Goal: Task Accomplishment & Management: Complete application form

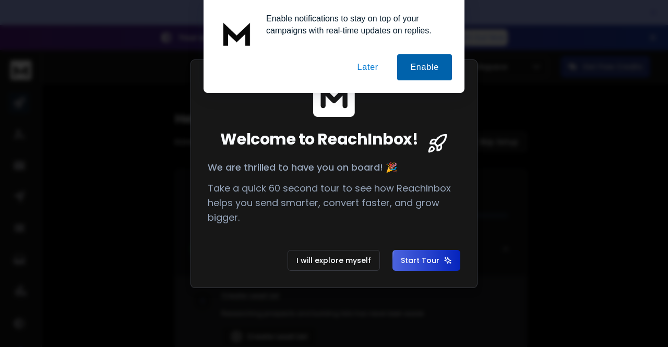
click at [430, 68] on button "Enable" at bounding box center [424, 67] width 55 height 26
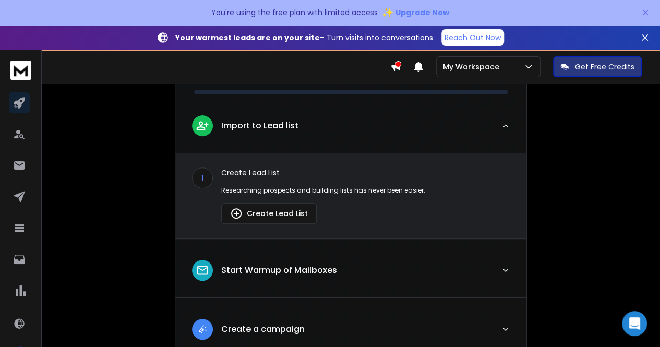
scroll to position [159, 0]
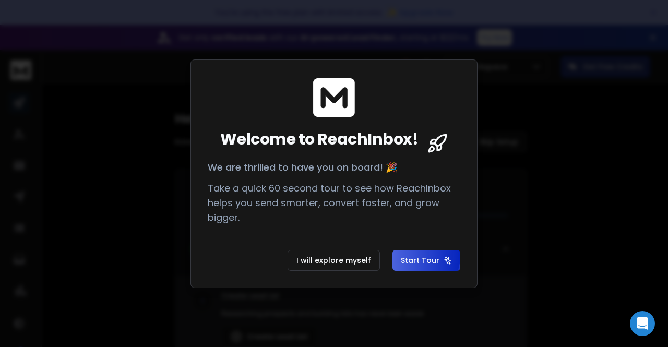
click at [458, 251] on div at bounding box center [494, 260] width 73 height 21
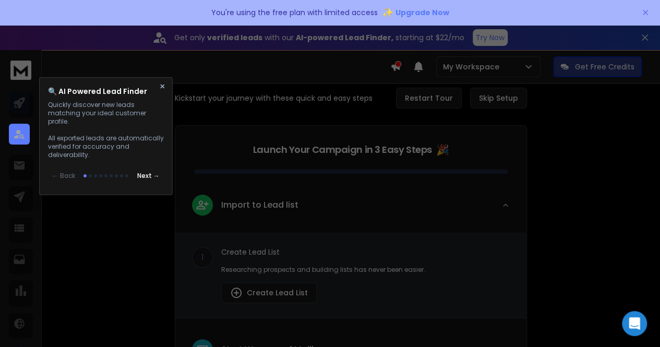
scroll to position [104, 0]
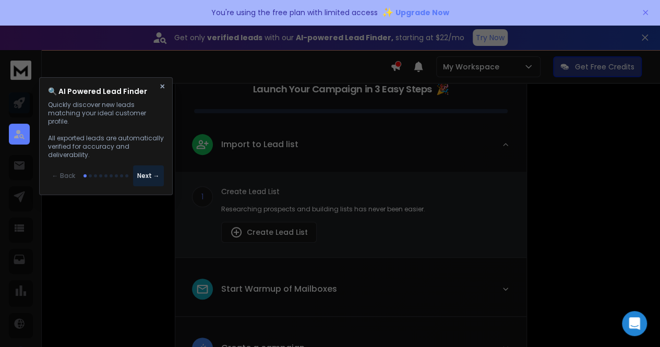
click at [142, 177] on button "Next →" at bounding box center [148, 175] width 31 height 21
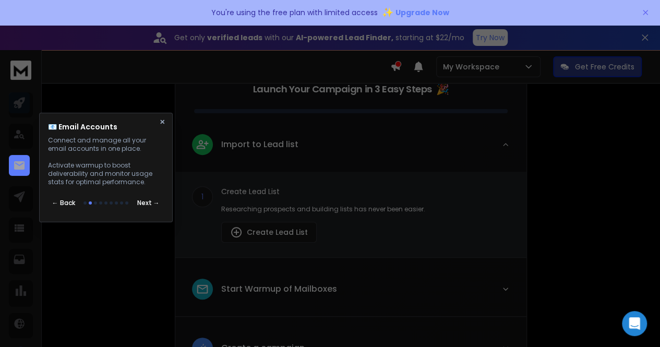
drag, startPoint x: 164, startPoint y: 121, endPoint x: 205, endPoint y: 124, distance: 40.9
click at [164, 121] on button "×" at bounding box center [162, 121] width 7 height 9
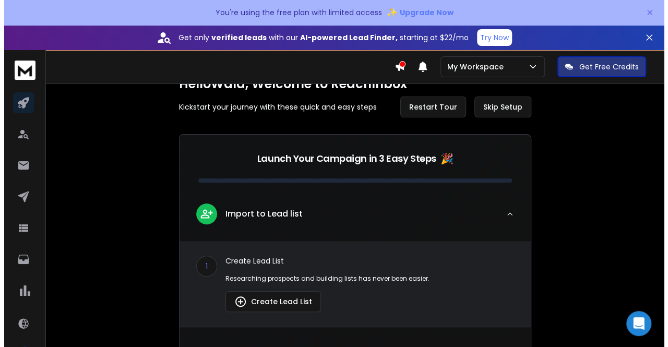
scroll to position [0, 0]
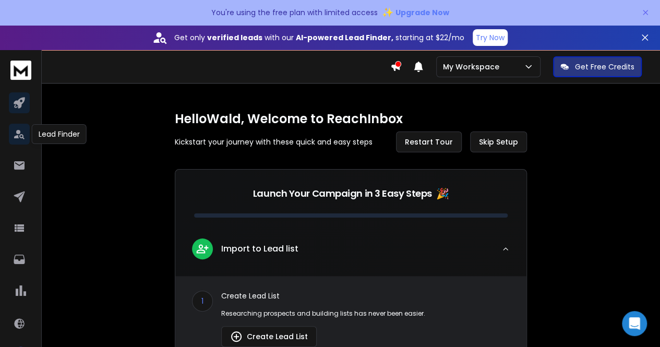
click at [20, 138] on icon at bounding box center [19, 134] width 13 height 13
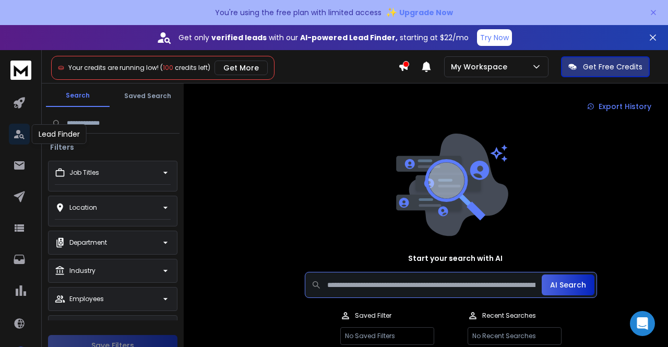
click at [366, 283] on textarea at bounding box center [431, 284] width 208 height 21
paste textarea "**********"
type textarea "**********"
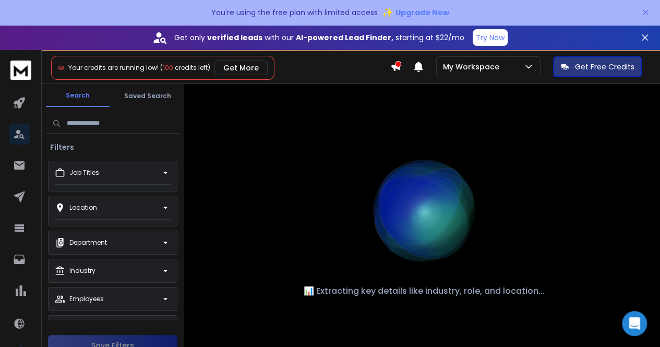
type input "**********"
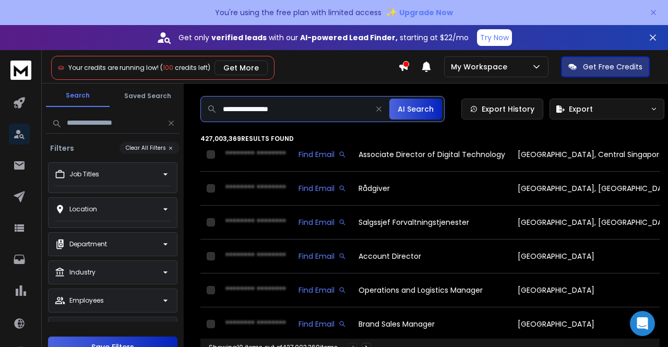
click at [114, 211] on div "Location" at bounding box center [113, 209] width 116 height 10
click at [104, 222] on input at bounding box center [113, 224] width 116 height 21
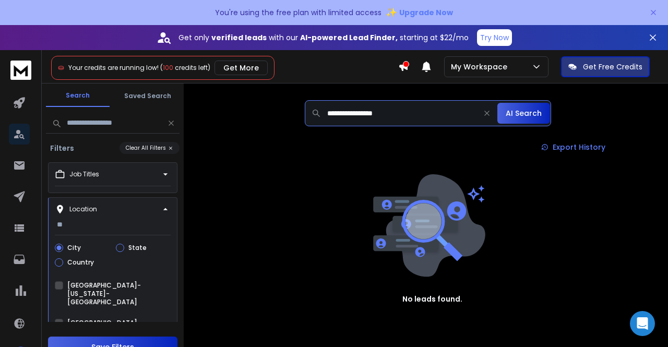
type input "*"
click at [80, 263] on label "Country" at bounding box center [80, 262] width 27 height 8
click at [63, 263] on button "Country" at bounding box center [59, 262] width 8 height 8
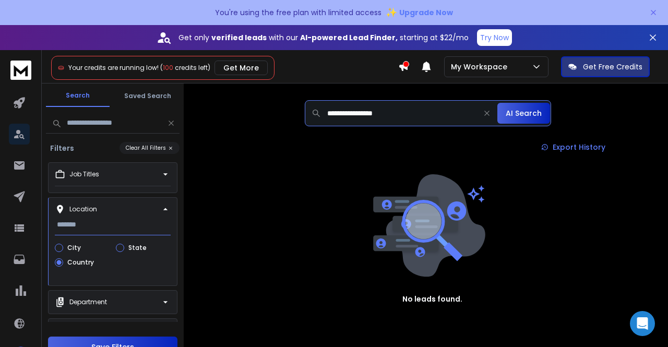
click at [100, 221] on input "*******" at bounding box center [113, 224] width 116 height 21
type input "*"
click at [120, 303] on div "United Kingdom" at bounding box center [113, 306] width 116 height 8
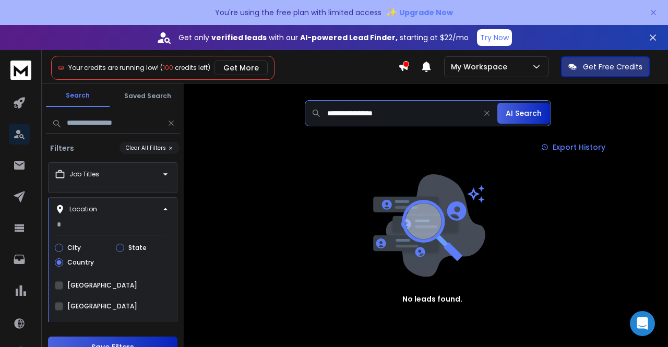
click at [57, 303] on Kingdom "United Kingdom" at bounding box center [59, 306] width 8 height 8
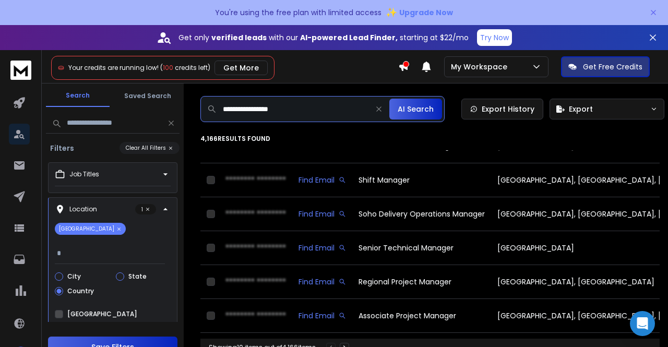
click at [160, 211] on icon at bounding box center [165, 209] width 10 height 10
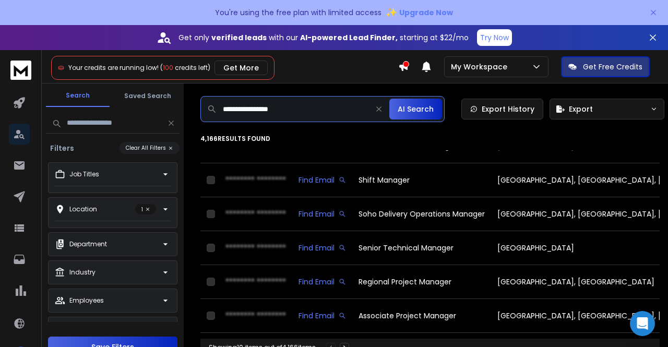
scroll to position [52, 0]
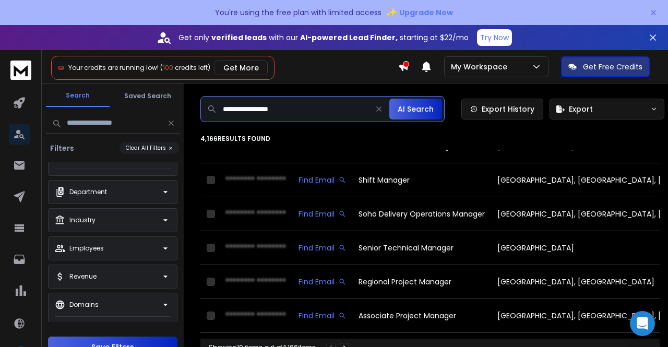
click at [146, 218] on div "Industry" at bounding box center [113, 220] width 116 height 10
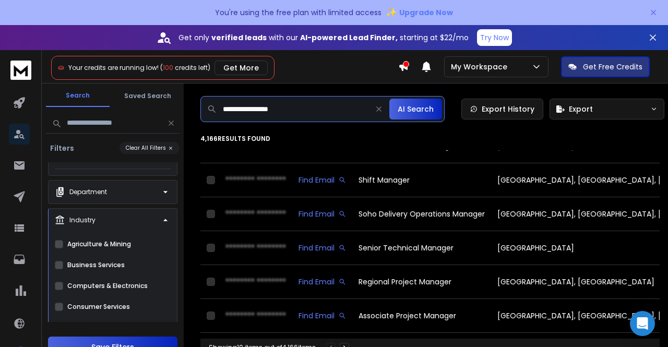
click at [148, 219] on div "Industry" at bounding box center [113, 220] width 116 height 10
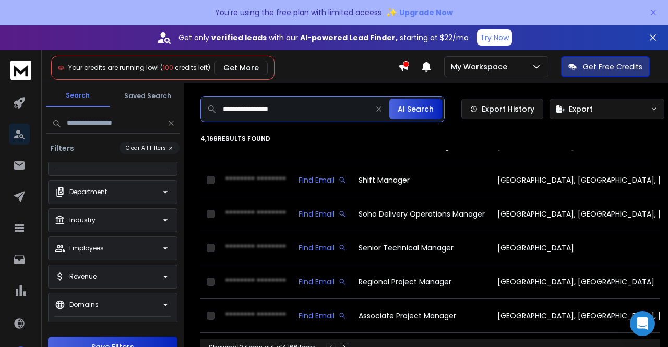
click at [160, 194] on icon at bounding box center [165, 192] width 10 height 10
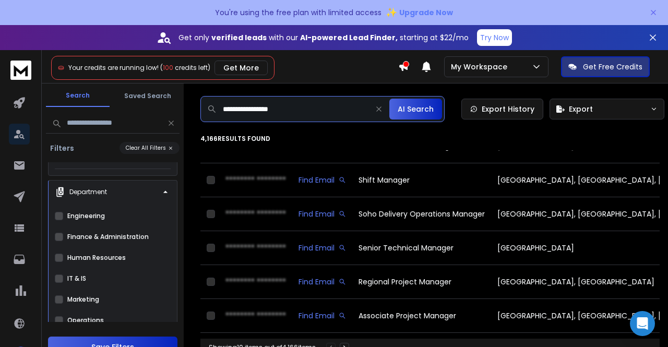
click at [160, 194] on icon at bounding box center [165, 192] width 10 height 10
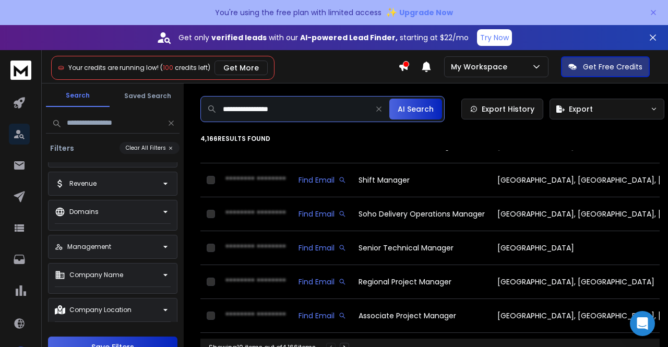
scroll to position [148, 0]
click at [142, 267] on div "Company Name" at bounding box center [113, 272] width 116 height 10
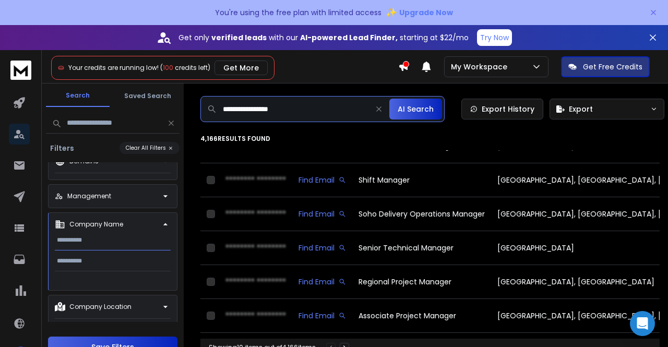
paste input "**********"
type input "**********"
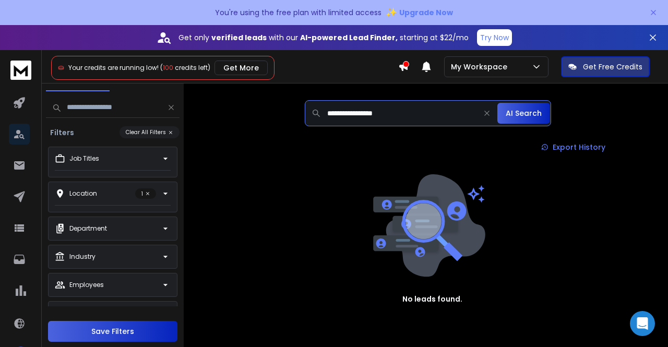
scroll to position [0, 0]
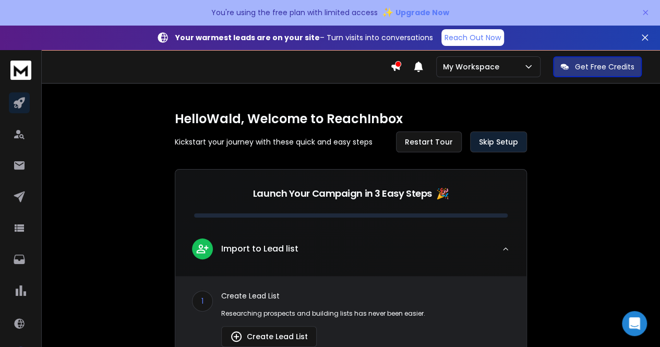
click at [517, 143] on span "Skip Setup" at bounding box center [498, 142] width 39 height 10
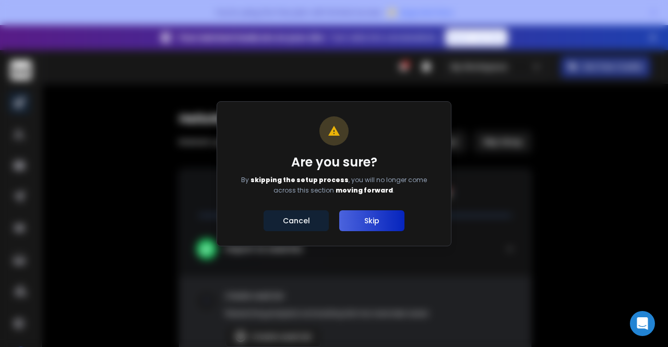
click at [382, 220] on button "Skip" at bounding box center [371, 220] width 65 height 21
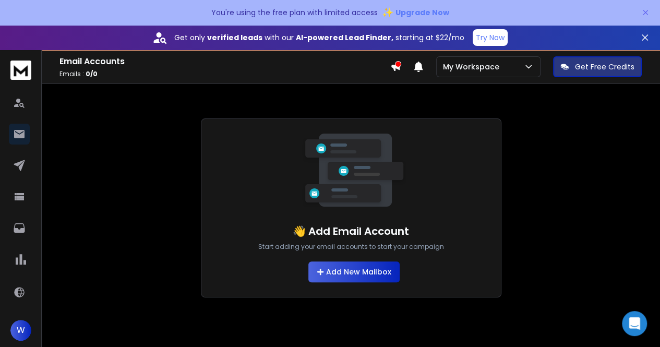
scroll to position [42, 0]
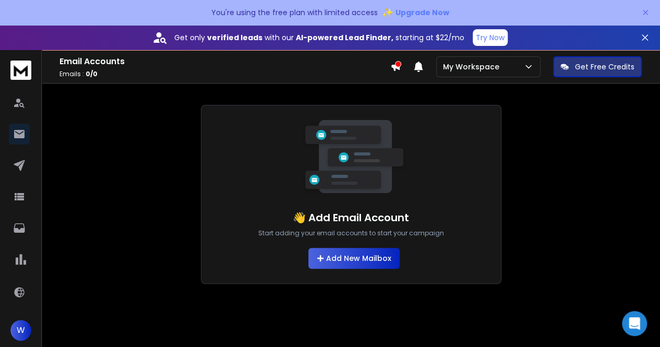
drag, startPoint x: 366, startPoint y: 259, endPoint x: 401, endPoint y: 239, distance: 39.7
click at [366, 259] on button "Add New Mailbox" at bounding box center [353, 258] width 91 height 21
